Goal: Task Accomplishment & Management: Manage account settings

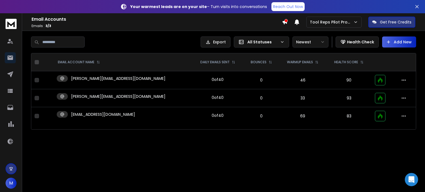
click at [418, 7] on icon at bounding box center [417, 6] width 3 height 3
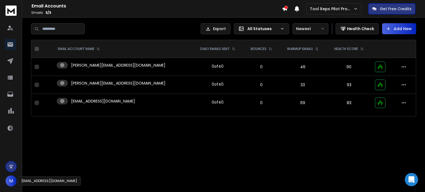
click at [9, 182] on span "M" at bounding box center [11, 181] width 11 height 11
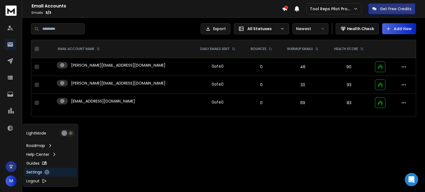
click at [33, 171] on p "Settings" at bounding box center [34, 173] width 16 height 6
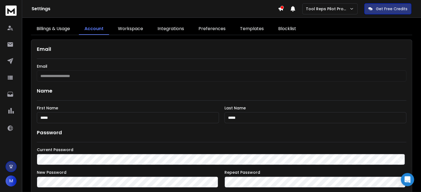
click at [398, 159] on icon at bounding box center [399, 160] width 5 height 5
